Goal: Communication & Community: Answer question/provide support

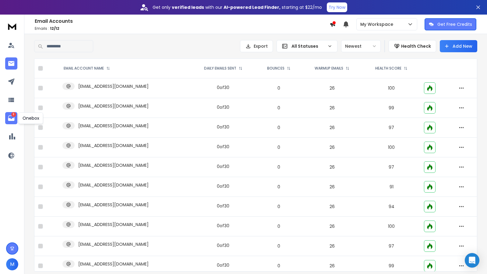
click at [13, 115] on p "3" at bounding box center [13, 114] width 5 height 5
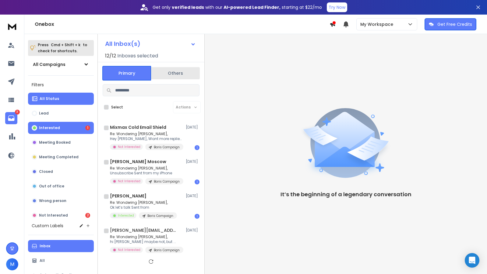
drag, startPoint x: 58, startPoint y: 127, endPoint x: 65, endPoint y: 125, distance: 6.6
click at [65, 126] on div "All Status Lead Interested 1 Meeting Booked Meeting Completed Closed Out of off…" at bounding box center [61, 157] width 66 height 129
click at [65, 125] on button "Interested 1" at bounding box center [61, 128] width 66 height 12
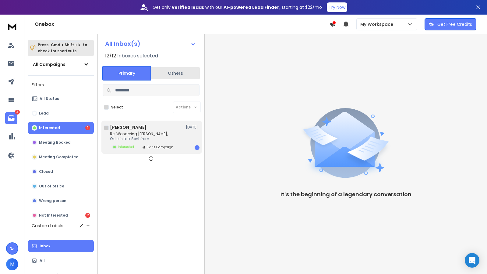
click at [135, 134] on p "Re: Wondering [PERSON_NAME]," at bounding box center [143, 134] width 67 height 5
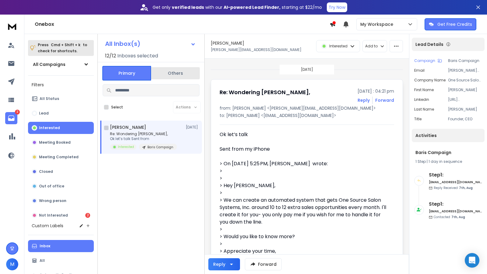
click at [218, 267] on div "Reply" at bounding box center [219, 265] width 12 height 6
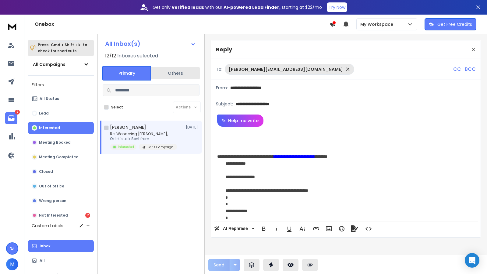
click at [456, 70] on p "CC" at bounding box center [457, 69] width 8 height 7
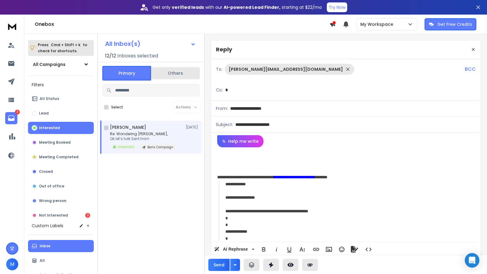
type input "*"
click at [467, 68] on p "BCC" at bounding box center [469, 69] width 11 height 7
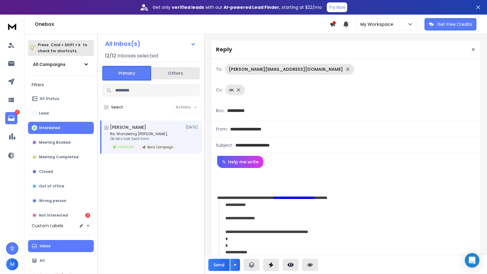
type input "**********"
click at [238, 91] on icon at bounding box center [238, 90] width 5 height 5
click at [263, 88] on input at bounding box center [246, 90] width 43 height 11
type input "**********"
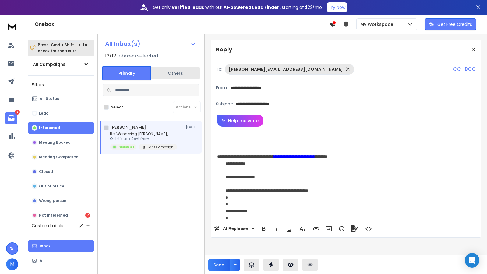
click at [246, 182] on div "**********" at bounding box center [344, 173] width 267 height 93
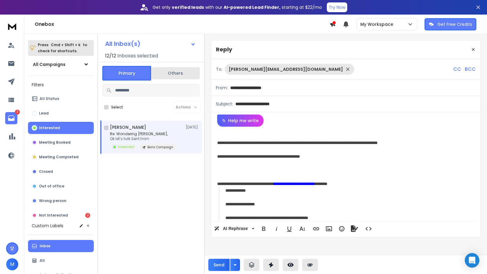
click at [221, 266] on button "Send" at bounding box center [218, 265] width 21 height 12
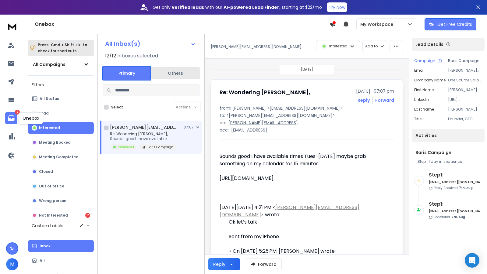
click at [13, 120] on icon at bounding box center [11, 118] width 6 height 5
click at [68, 212] on button "Not Interested 2" at bounding box center [61, 216] width 66 height 12
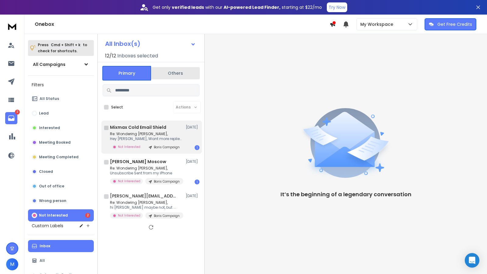
click at [137, 139] on p "Hey [PERSON_NAME], Want more replies to" at bounding box center [146, 139] width 73 height 5
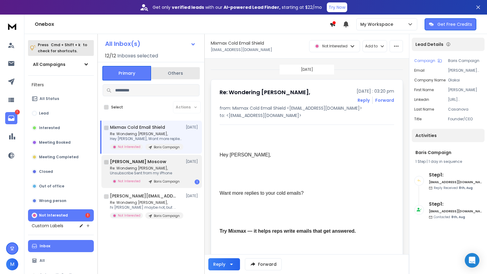
click at [143, 170] on p "Re: Wondering [PERSON_NAME]," at bounding box center [146, 168] width 73 height 5
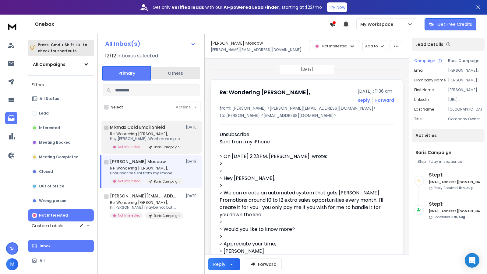
click at [144, 137] on p "Hey [PERSON_NAME], Want more replies to" at bounding box center [146, 139] width 73 height 5
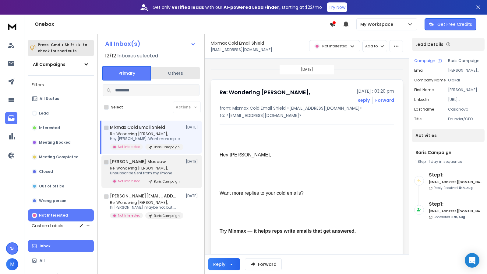
click at [148, 176] on p "Unsubscribe Sent from my iPhone" at bounding box center [146, 173] width 73 height 5
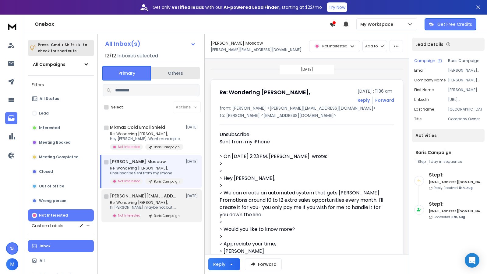
click at [129, 197] on h1 "[PERSON_NAME][EMAIL_ADDRESS][DOMAIN_NAME]" at bounding box center [143, 196] width 67 height 6
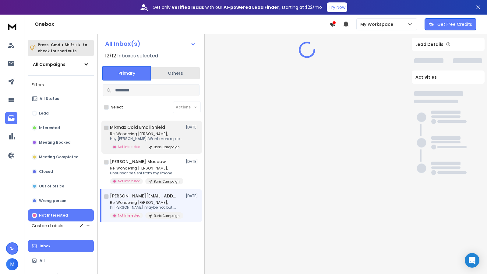
click at [124, 139] on p "Hey [PERSON_NAME], Want more replies to" at bounding box center [146, 139] width 73 height 5
